Goal: Check status: Check status

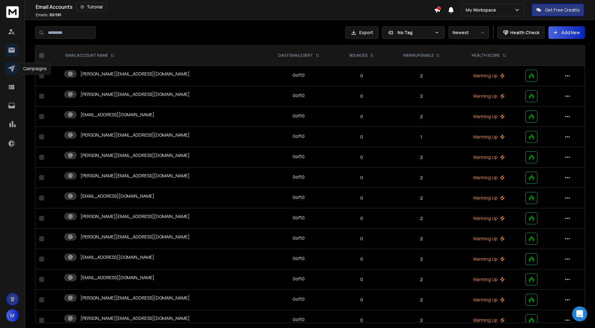
click at [12, 72] on link at bounding box center [11, 68] width 13 height 13
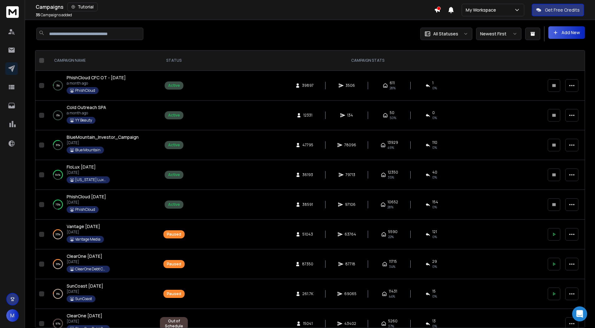
click at [113, 81] on p "a month ago" at bounding box center [96, 83] width 59 height 5
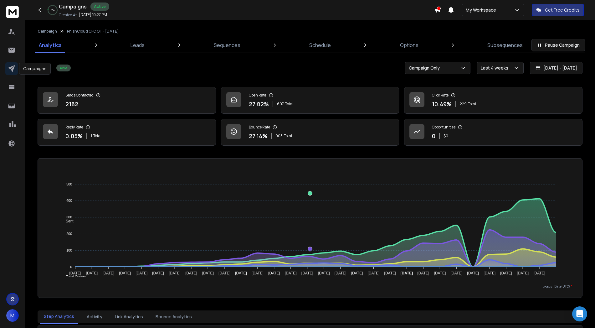
click at [15, 66] on icon at bounding box center [12, 69] width 8 height 8
